Goal: Task Accomplishment & Management: Manage account settings

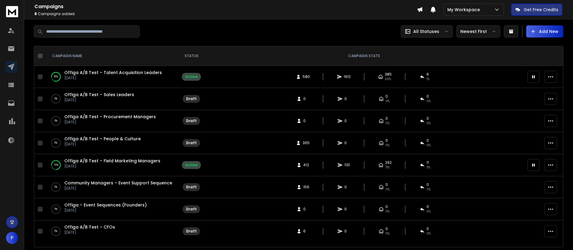
scroll to position [3, 0]
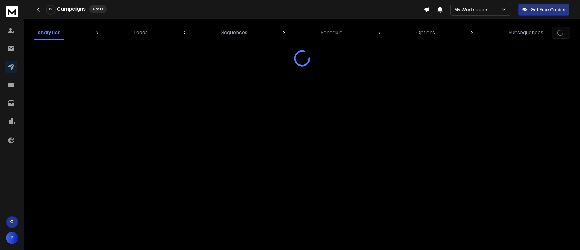
click at [114, 158] on div "Your warmest leads are on your site – Turn visits into conversations Reach Out …" at bounding box center [290, 125] width 580 height 250
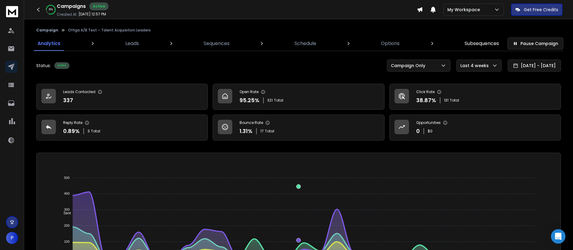
click at [492, 43] on p "Subsequences" at bounding box center [482, 43] width 34 height 7
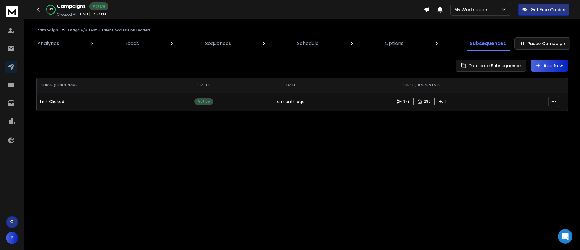
click at [106, 98] on td "Link Clicked" at bounding box center [102, 101] width 130 height 18
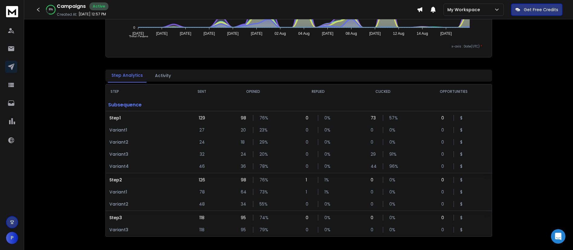
scroll to position [226, 0]
click at [73, 98] on div "Status: Active Last 4 weeks 21 Jul 2025 - 18 Aug 2025 Leads Contacted 129 Open …" at bounding box center [298, 34] width 525 height 414
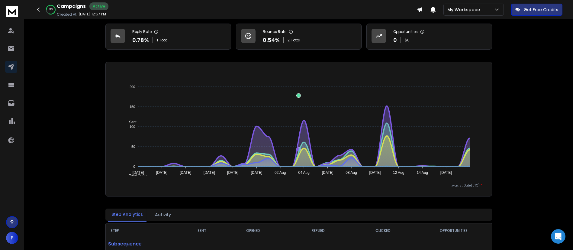
scroll to position [0, 0]
